Goal: Task Accomplishment & Management: Manage account settings

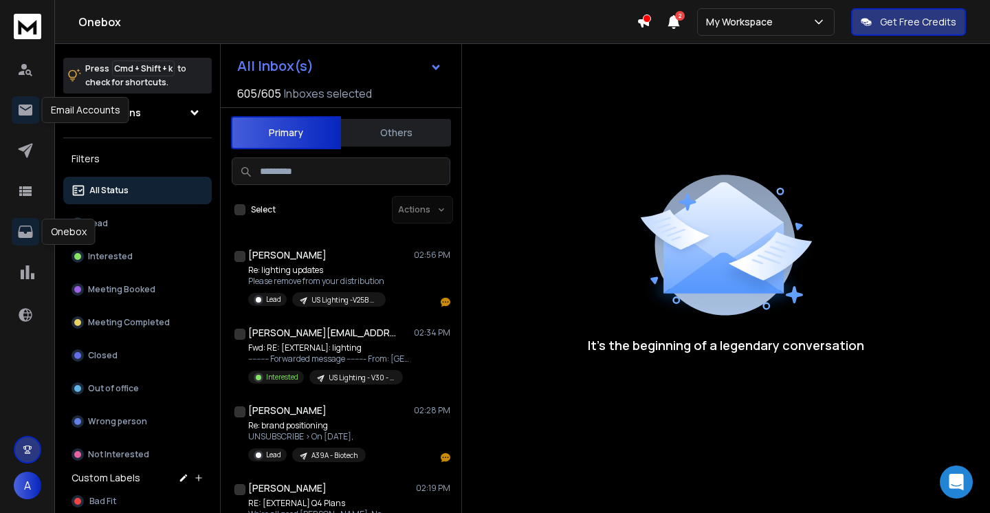
click at [23, 113] on icon at bounding box center [26, 110] width 14 height 11
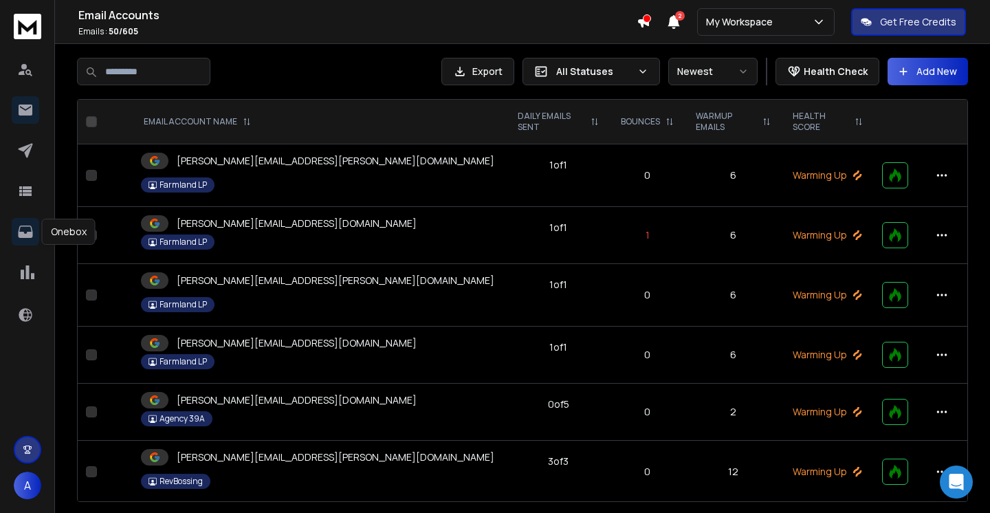
click at [23, 230] on icon at bounding box center [25, 231] width 17 height 17
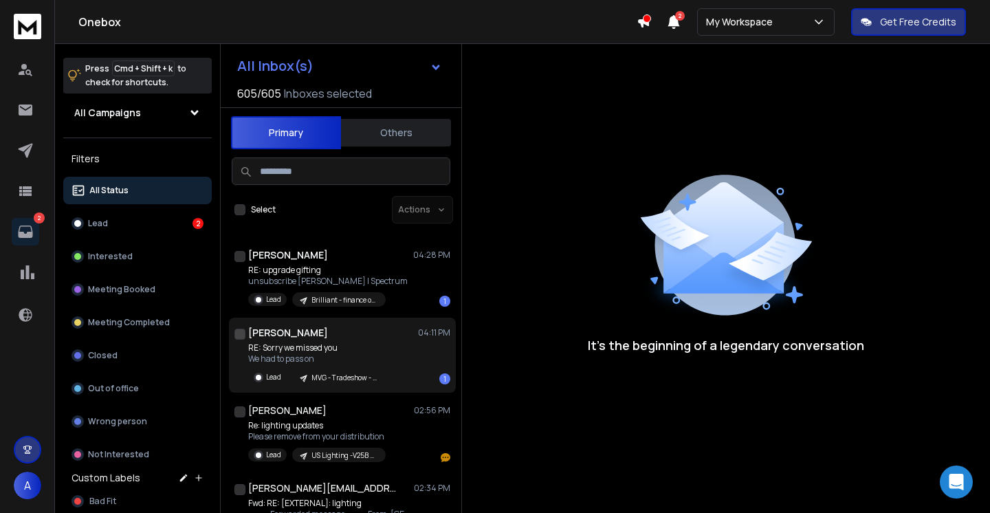
click at [307, 356] on p "We had to pass on" at bounding box center [317, 358] width 138 height 11
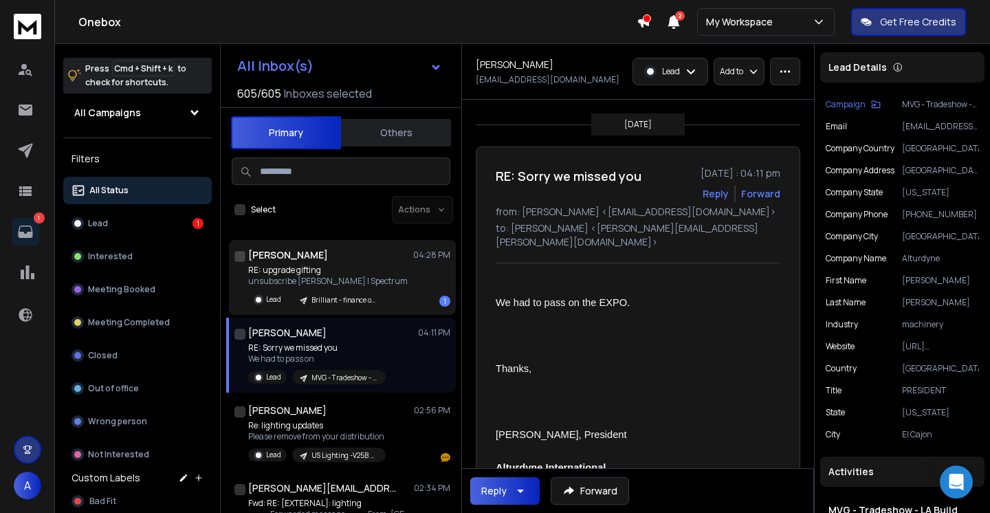
click at [321, 265] on p "RE: upgrade gifting" at bounding box center [328, 270] width 160 height 11
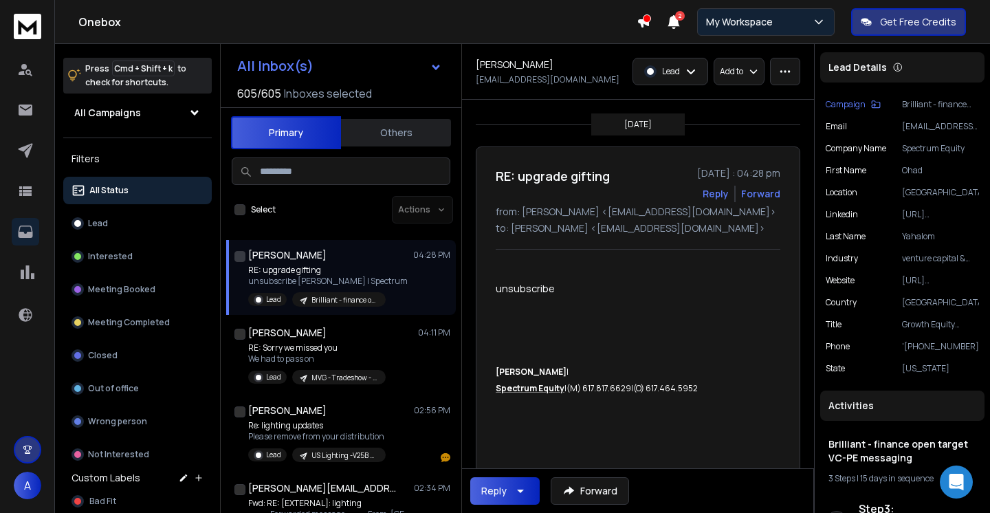
click at [749, 15] on p "My Workspace" at bounding box center [742, 22] width 72 height 14
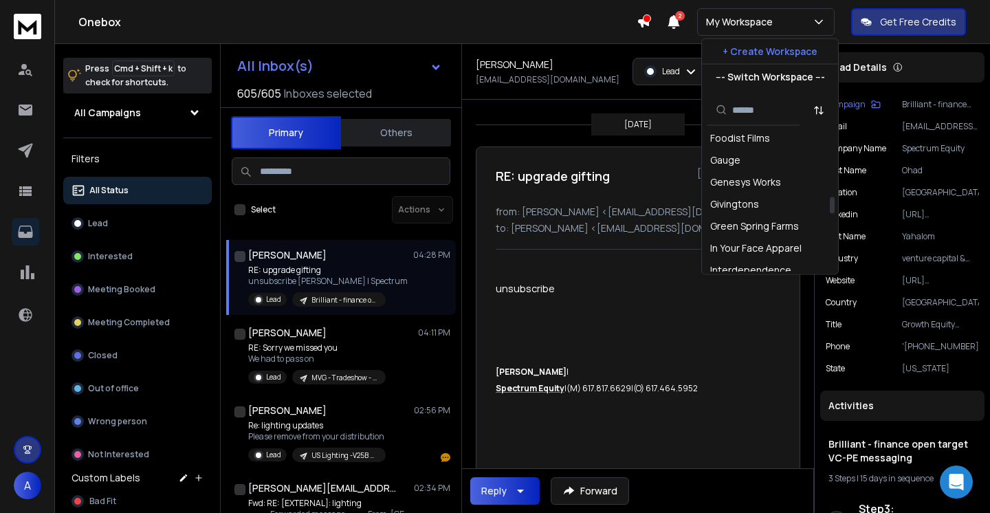
scroll to position [527, 0]
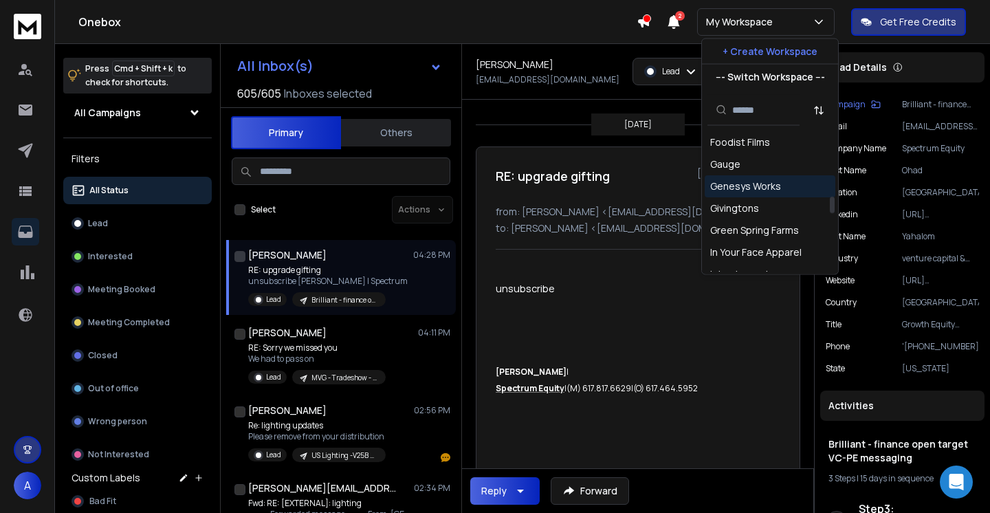
click at [739, 180] on div "Genesys Works" at bounding box center [745, 187] width 71 height 14
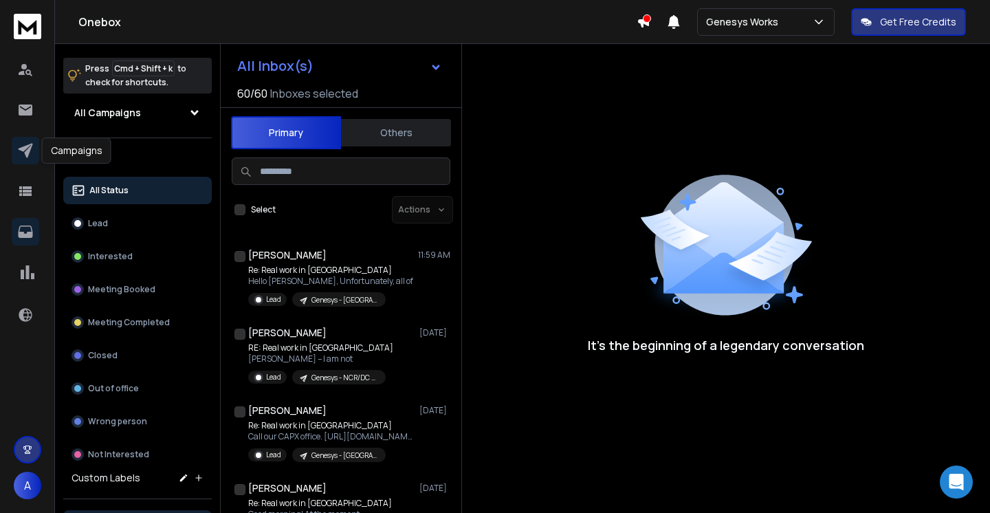
click at [27, 143] on icon at bounding box center [25, 150] width 17 height 17
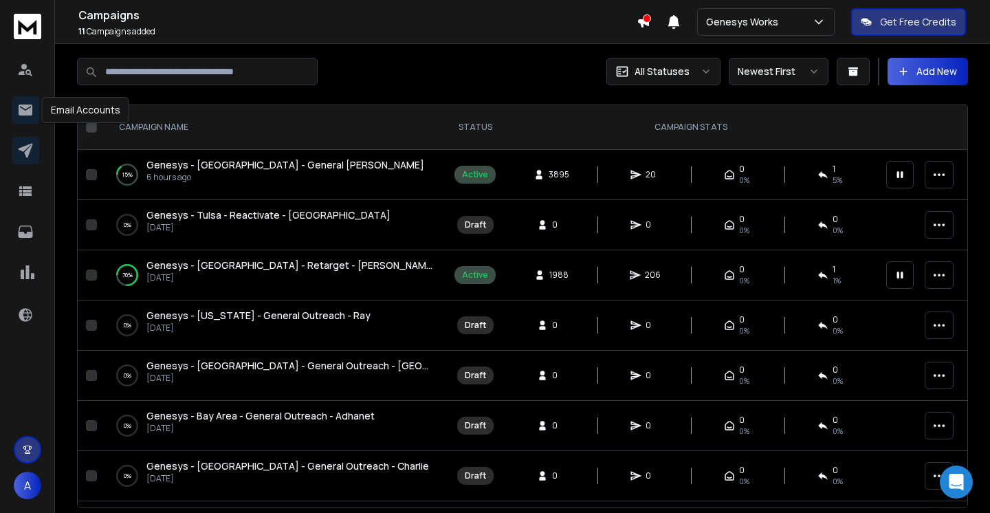
click at [27, 103] on icon at bounding box center [25, 110] width 17 height 17
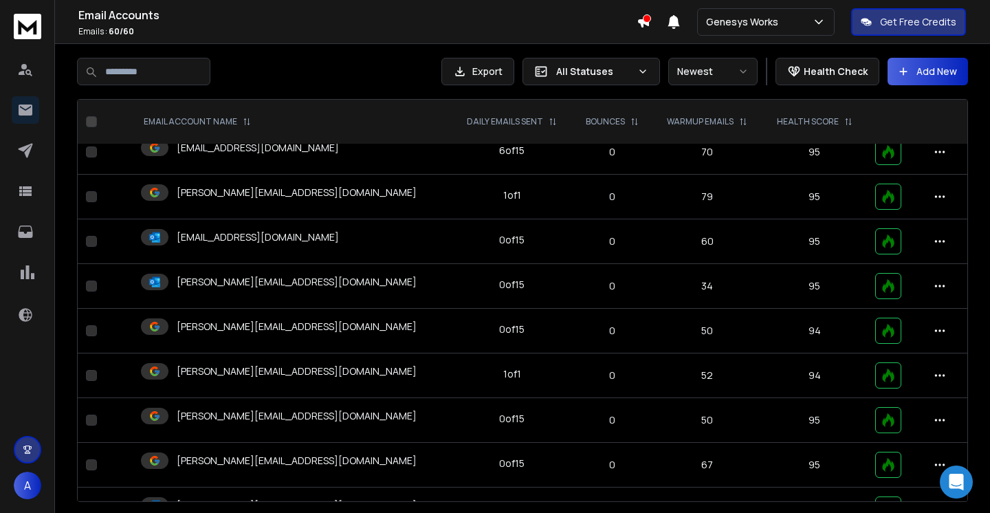
scroll to position [798, 0]
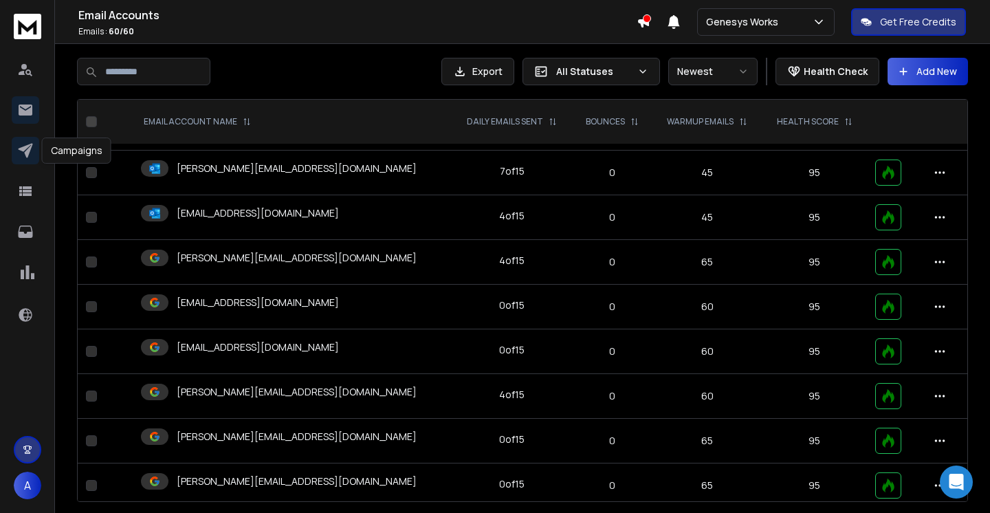
click at [24, 152] on icon at bounding box center [25, 150] width 17 height 17
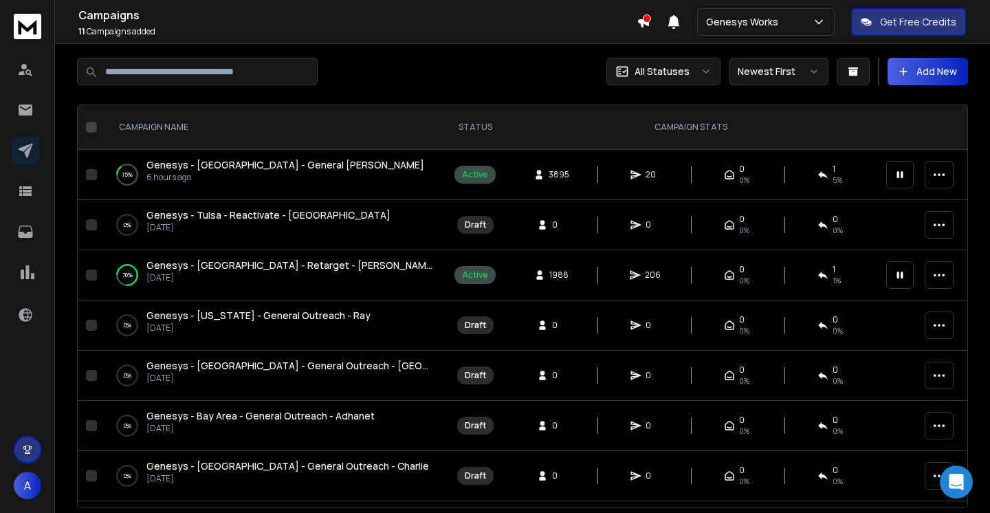
scroll to position [206, 0]
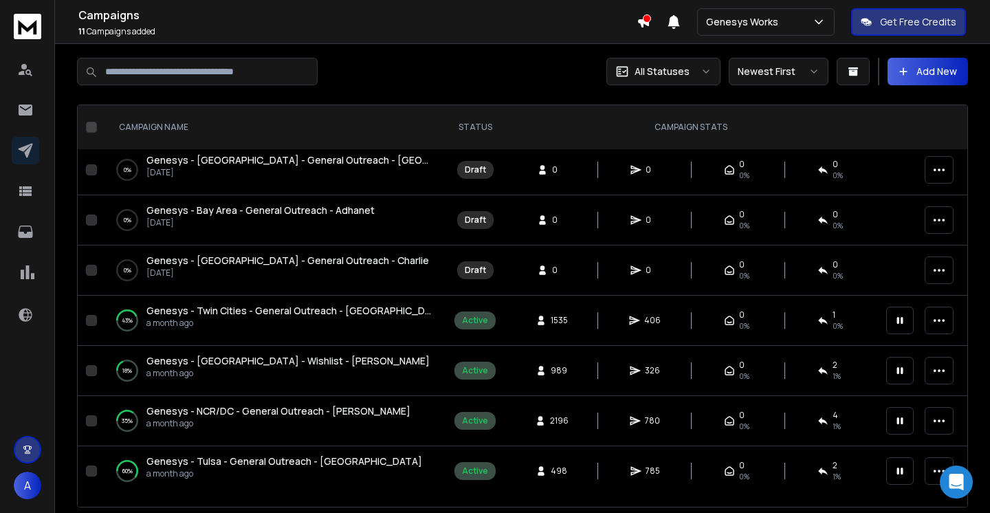
click at [250, 469] on p "a month ago" at bounding box center [284, 473] width 276 height 11
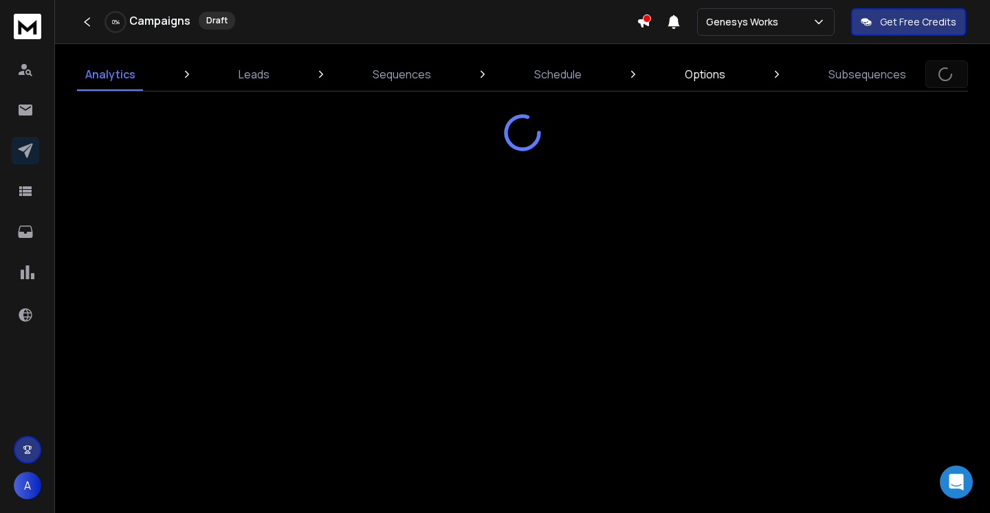
click at [706, 72] on p "Options" at bounding box center [705, 74] width 41 height 17
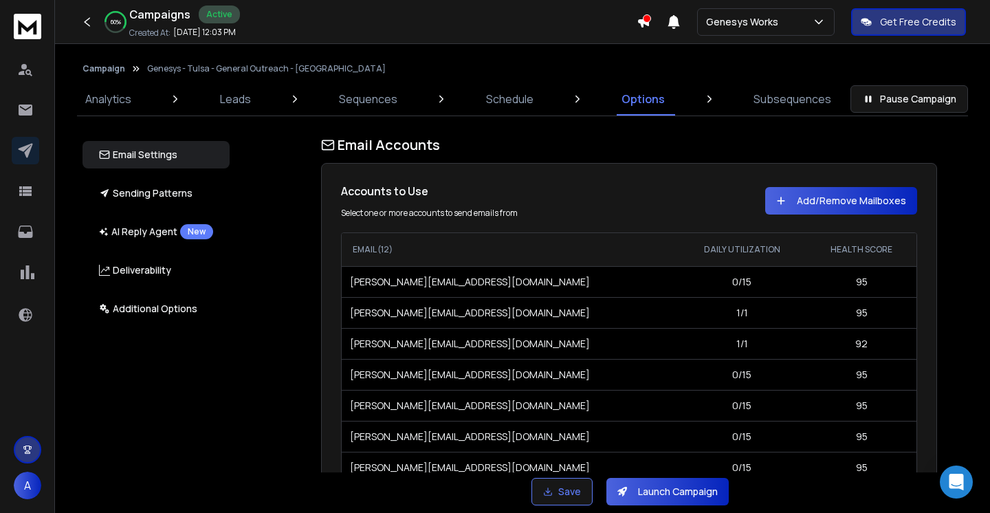
click at [831, 201] on button "Add/Remove Mailboxes" at bounding box center [841, 201] width 152 height 28
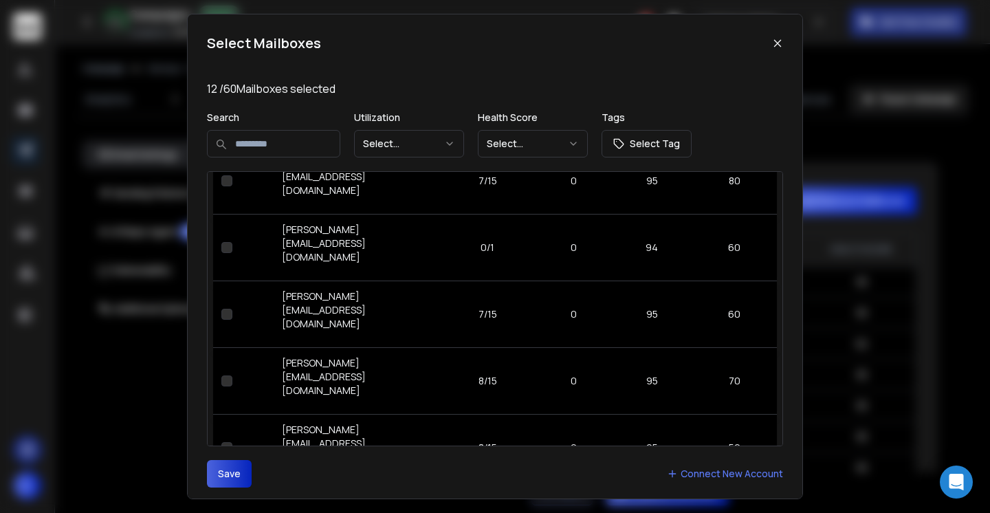
scroll to position [1884, 0]
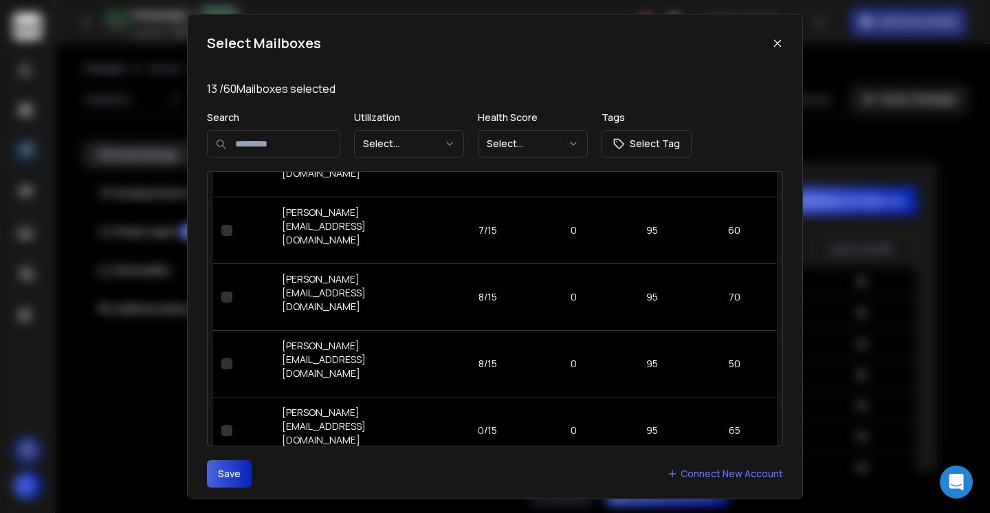
scroll to position [1965, 0]
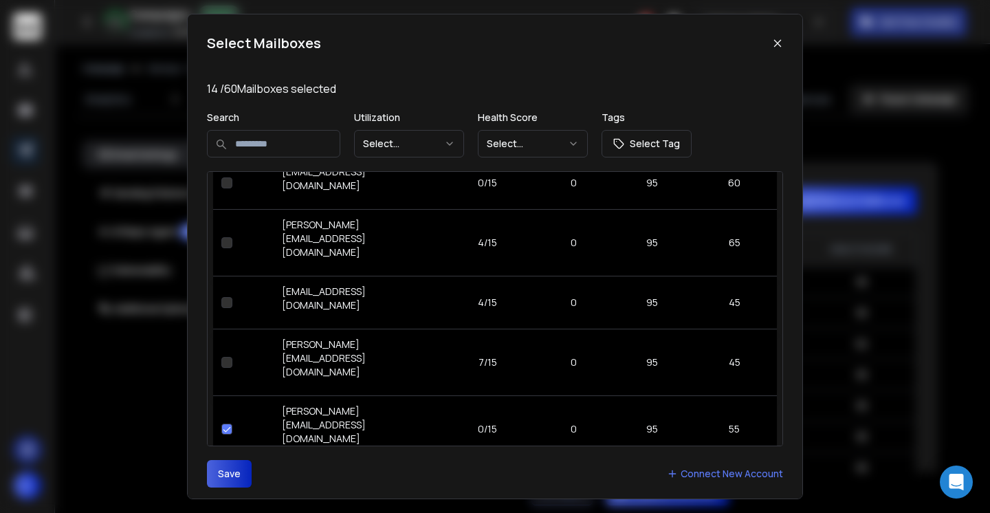
scroll to position [8, 0]
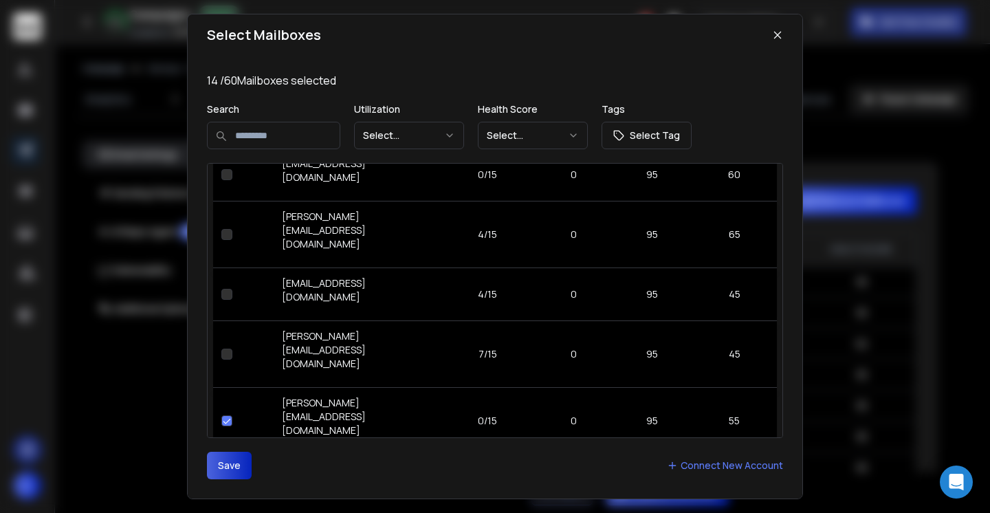
click at [225, 463] on button "Save" at bounding box center [229, 466] width 45 height 28
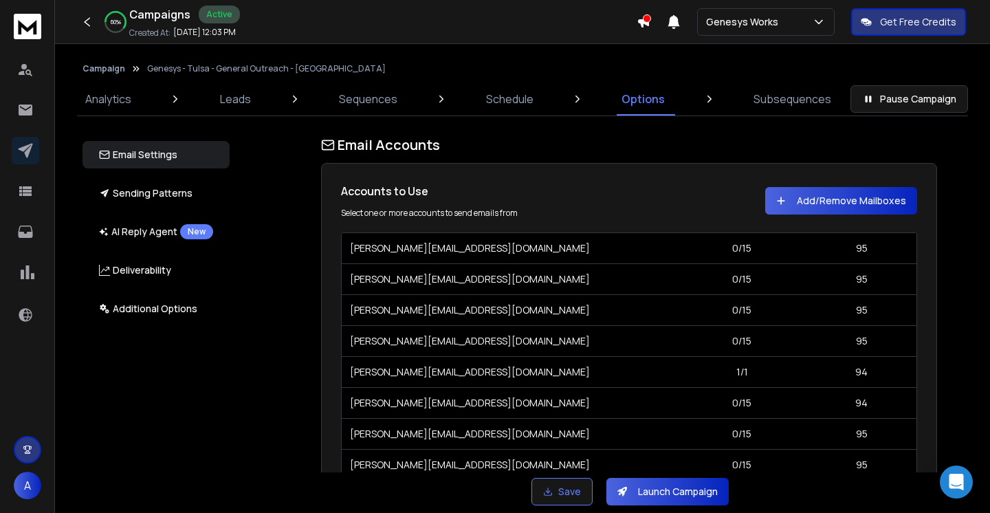
scroll to position [192, 0]
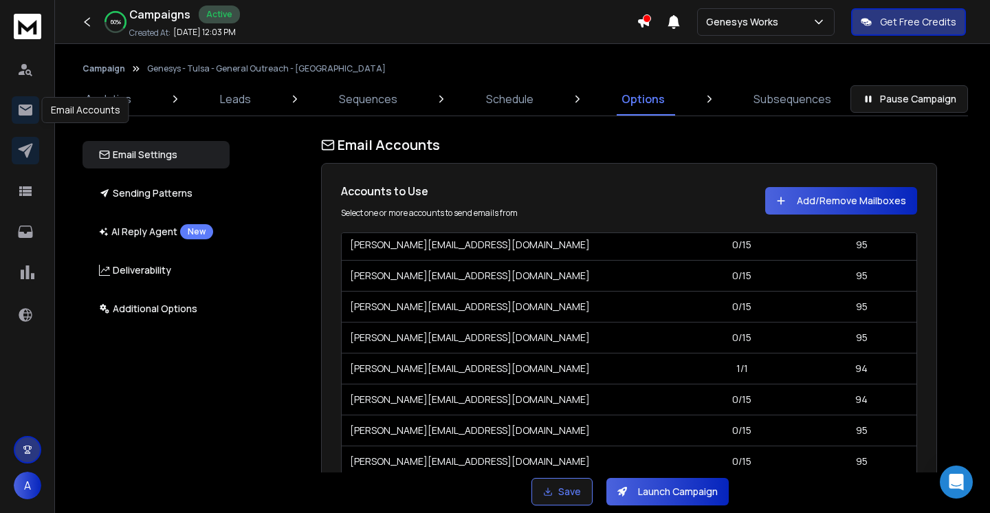
click at [23, 107] on icon at bounding box center [26, 110] width 14 height 11
